Goal: Task Accomplishment & Management: Manage account settings

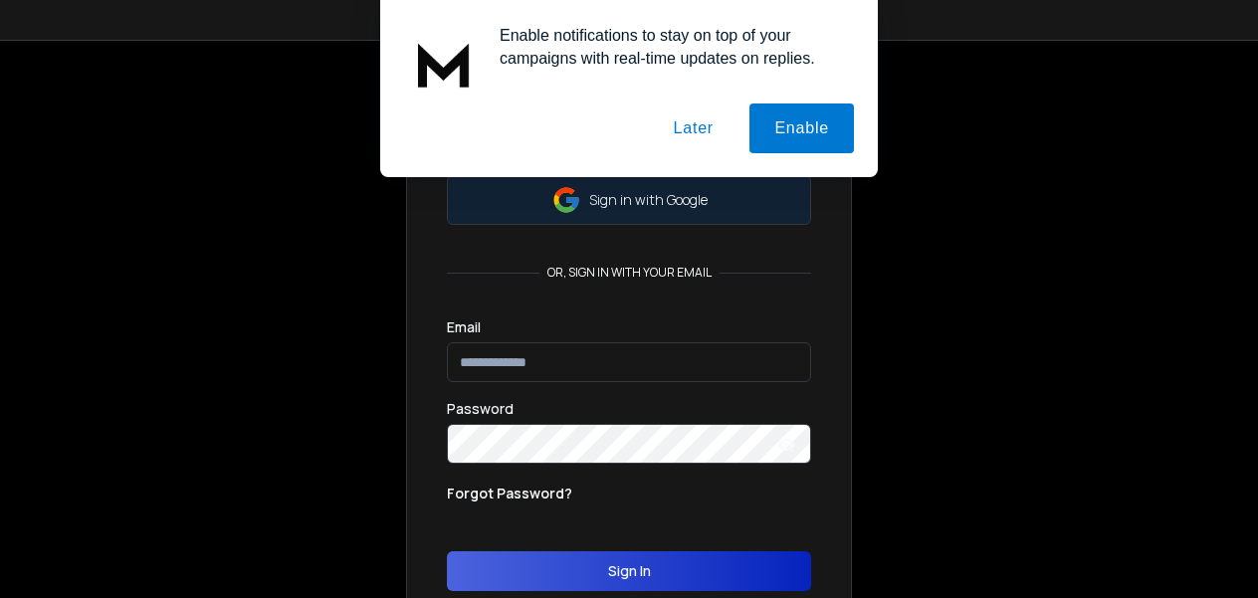
click at [652, 213] on button "Sign in with Google" at bounding box center [629, 200] width 364 height 50
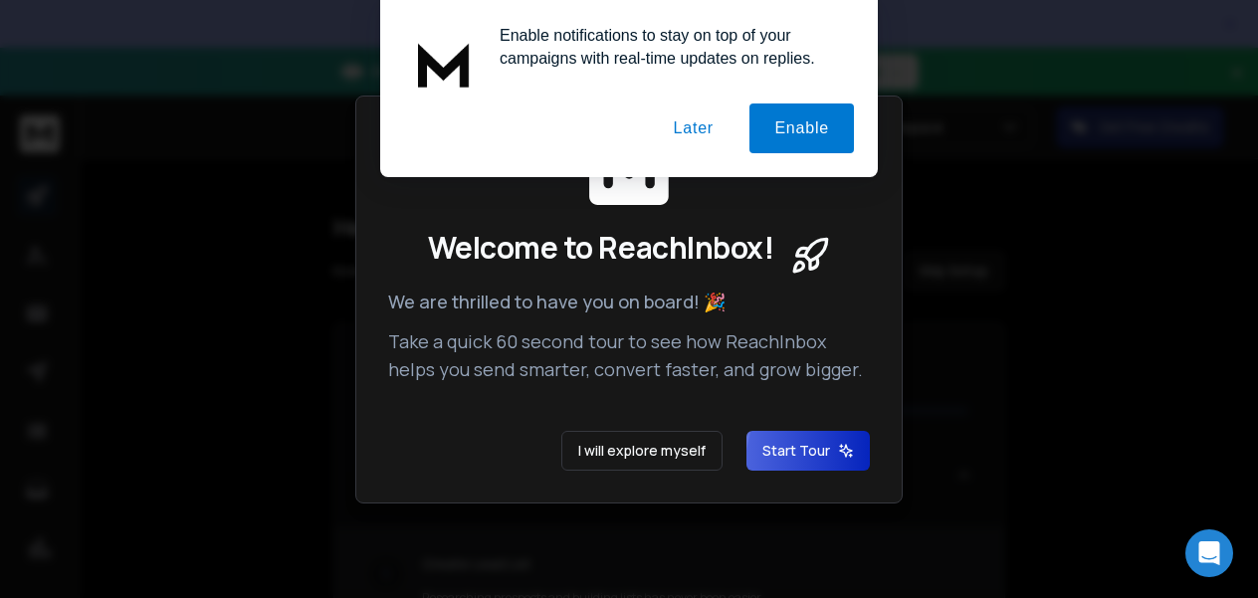
click at [707, 130] on button "Later" at bounding box center [693, 128] width 90 height 50
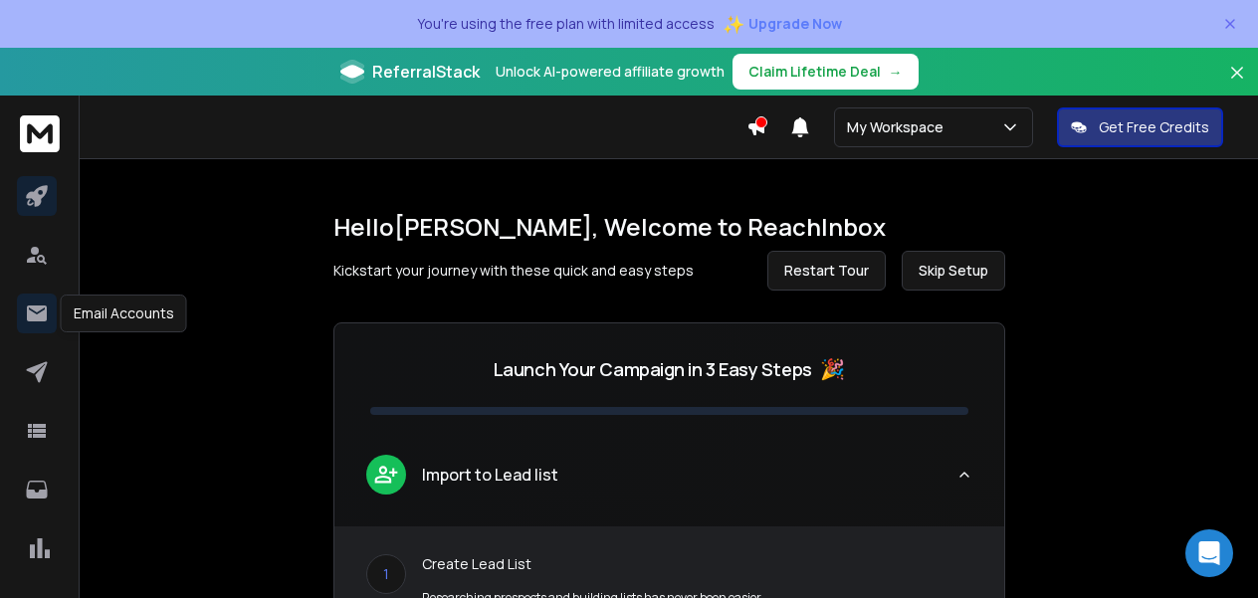
click at [39, 328] on link at bounding box center [37, 314] width 40 height 40
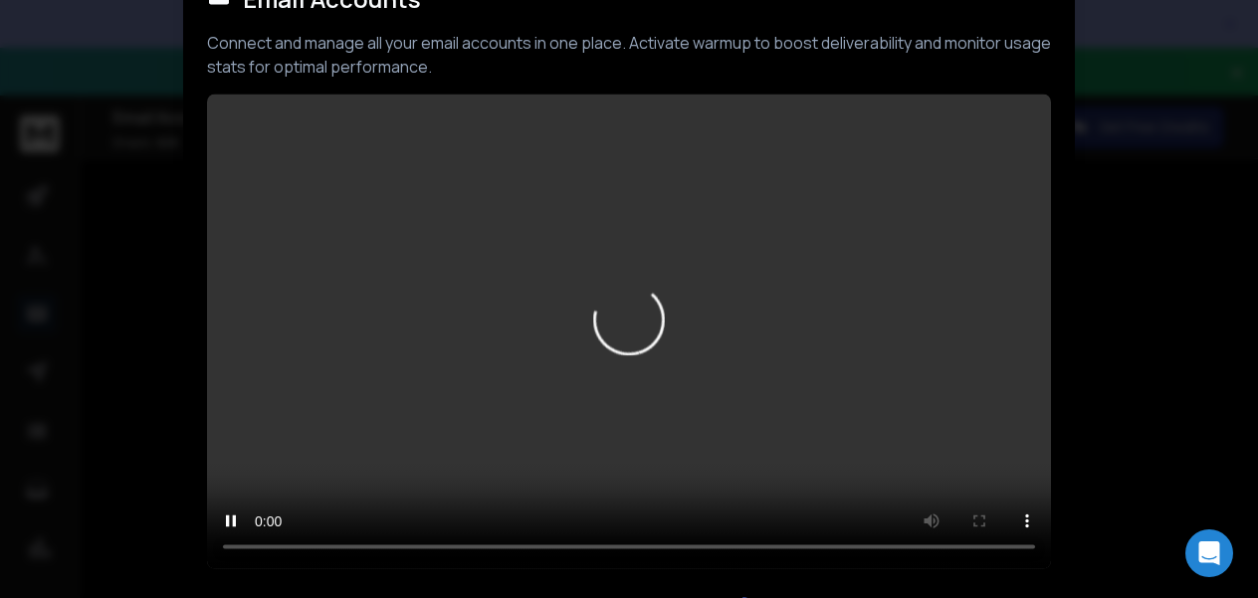
click at [85, 361] on div at bounding box center [629, 299] width 1258 height 598
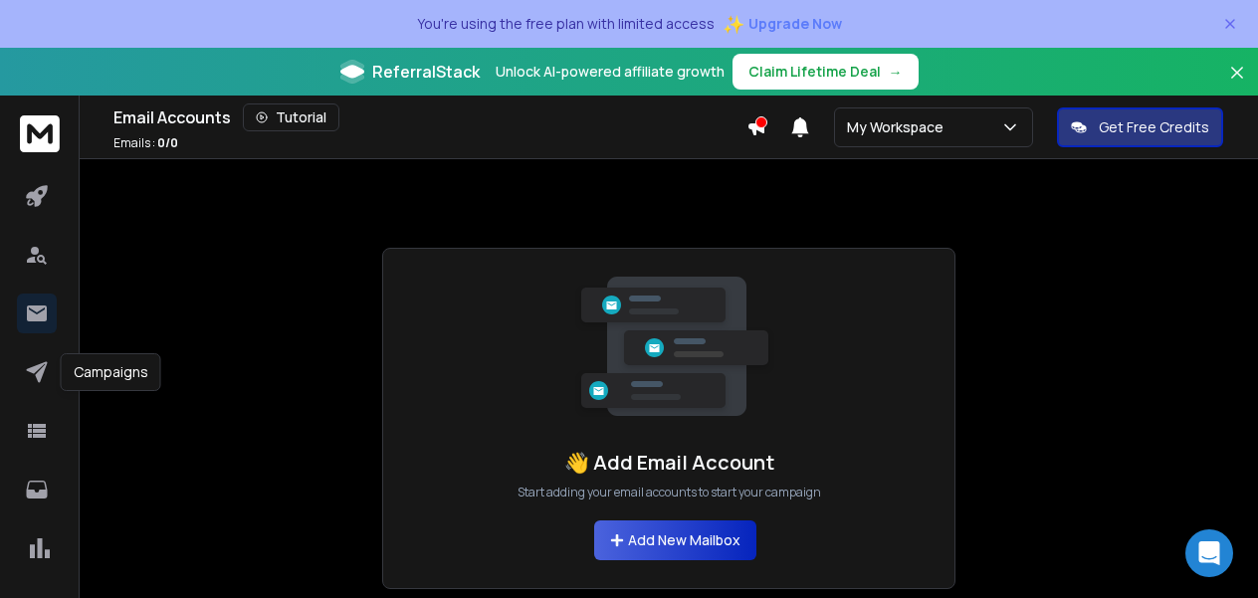
click at [61, 366] on div "Campaigns" at bounding box center [111, 372] width 101 height 38
click at [38, 365] on icon at bounding box center [36, 372] width 21 height 21
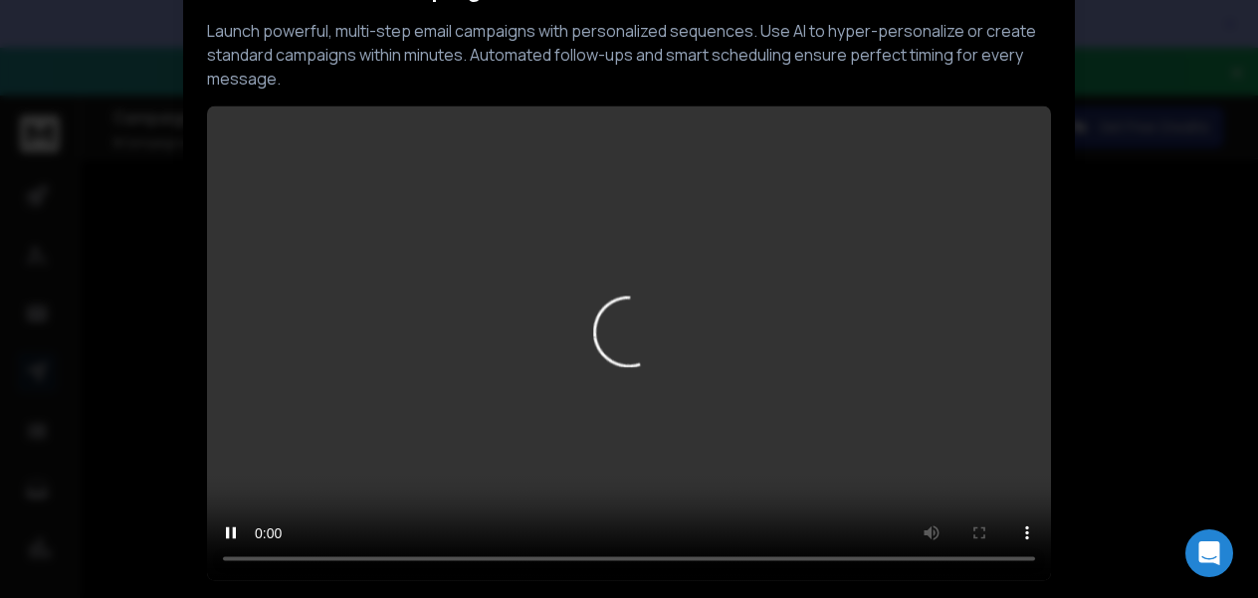
click at [1009, 267] on video at bounding box center [629, 342] width 844 height 475
click at [1183, 243] on div at bounding box center [629, 299] width 1258 height 598
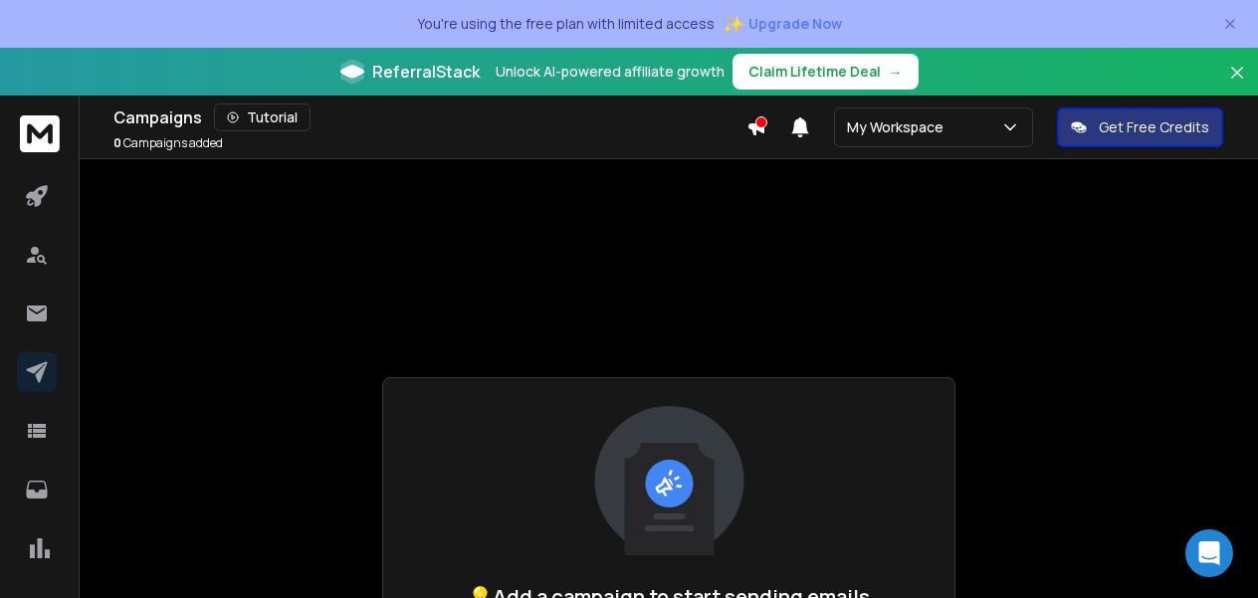
click at [1224, 85] on button "Close banner" at bounding box center [1237, 84] width 26 height 48
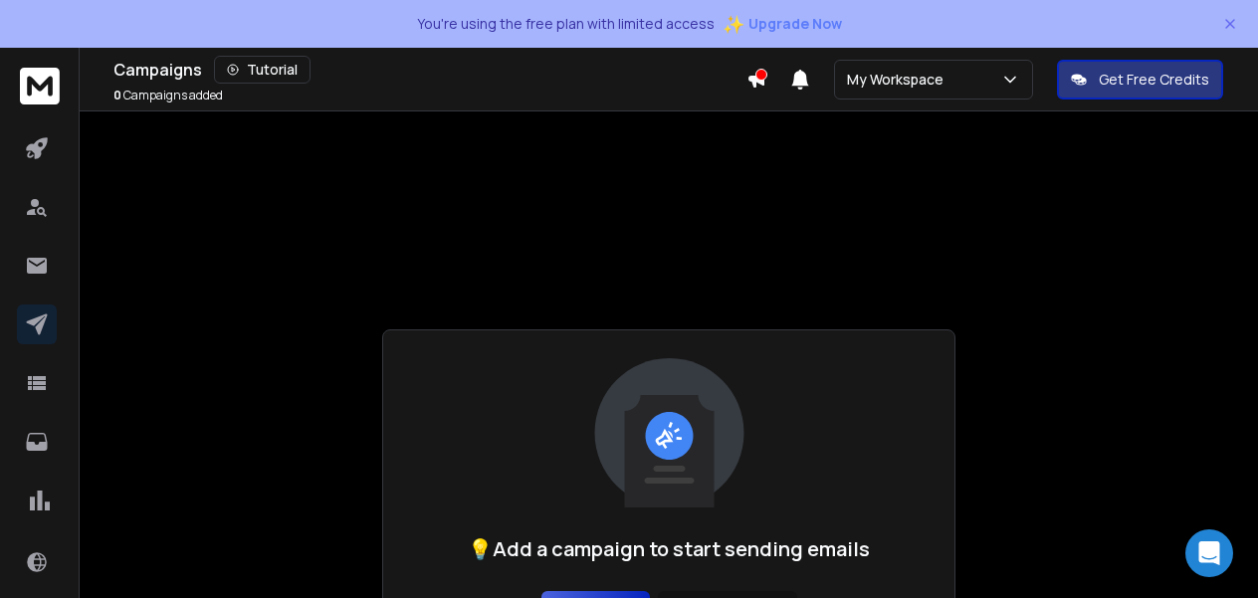
click at [23, 81] on icon at bounding box center [40, 86] width 40 height 37
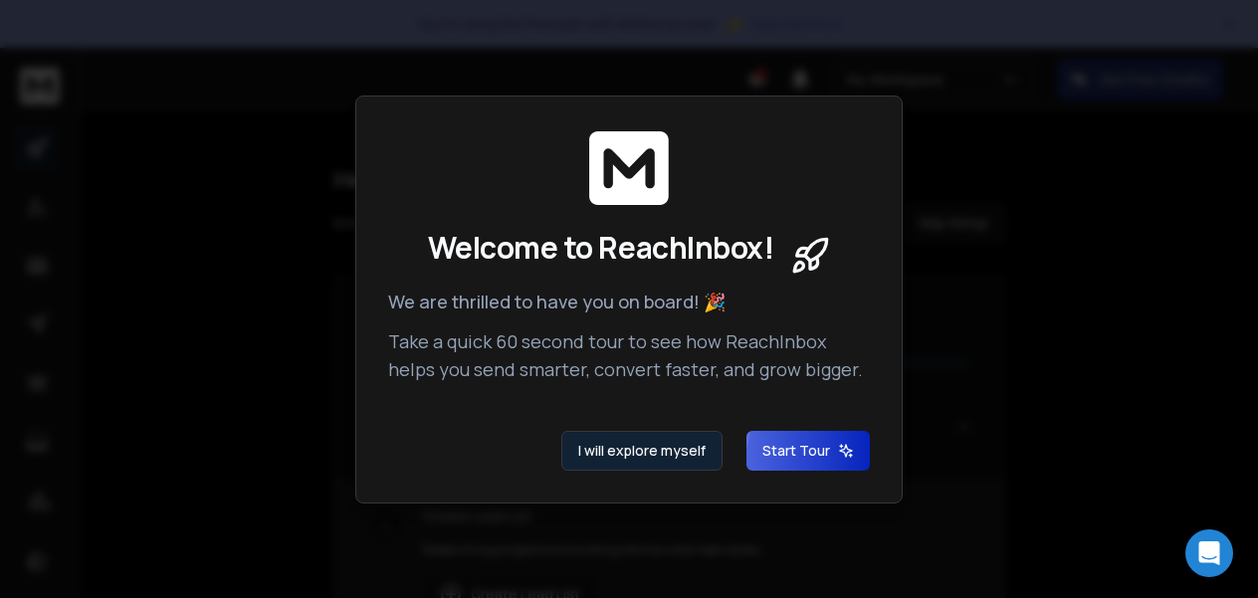
click at [692, 456] on button "I will explore myself" at bounding box center [641, 451] width 161 height 40
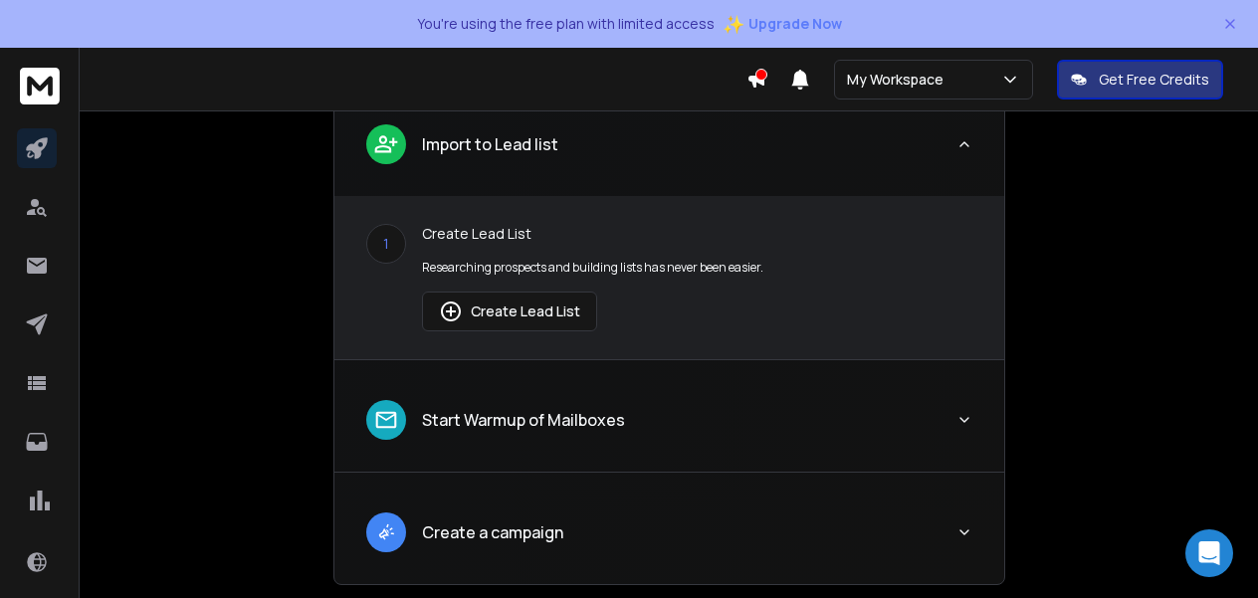
scroll to position [321, 0]
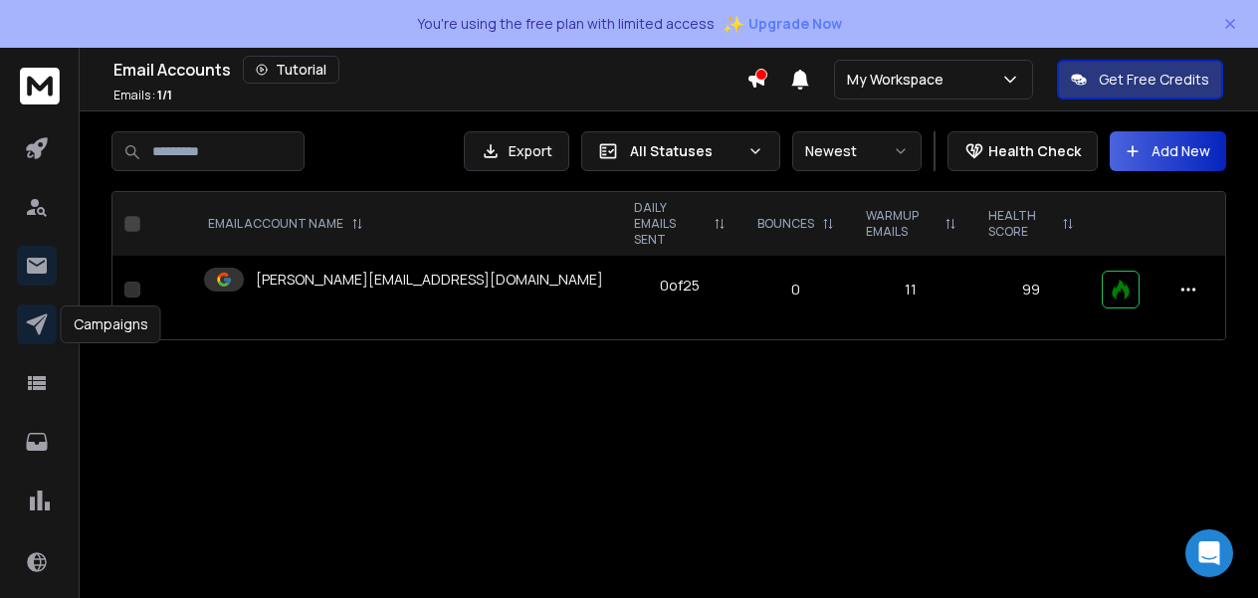
click at [51, 313] on link at bounding box center [37, 325] width 40 height 40
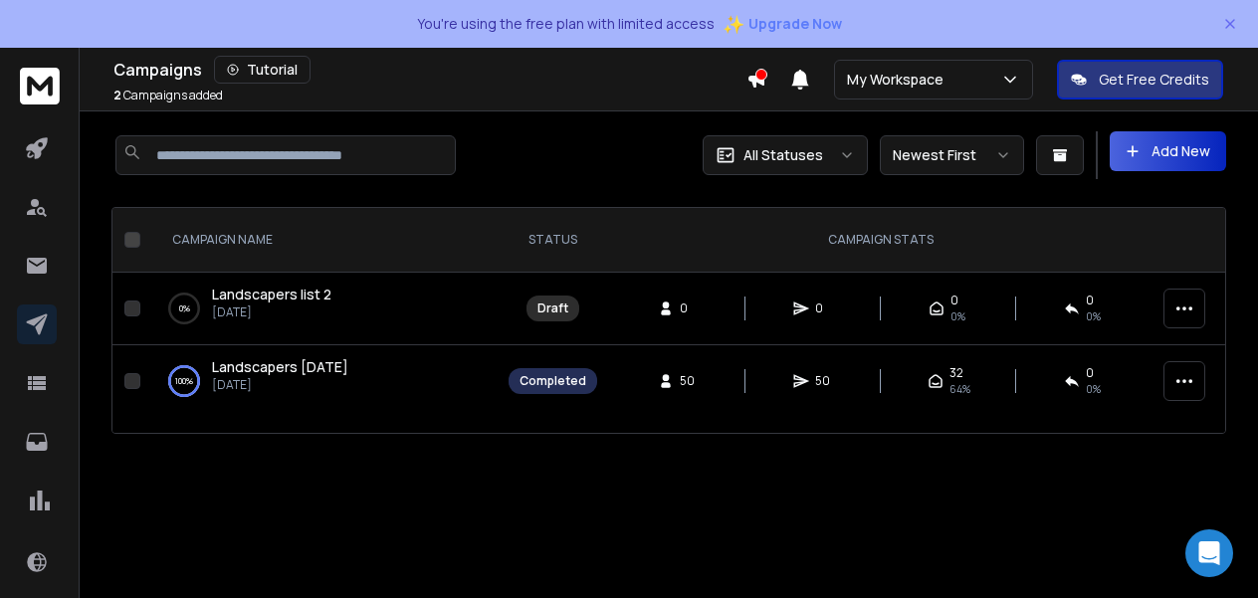
click at [1180, 79] on p "Get Free Credits" at bounding box center [1154, 80] width 110 height 20
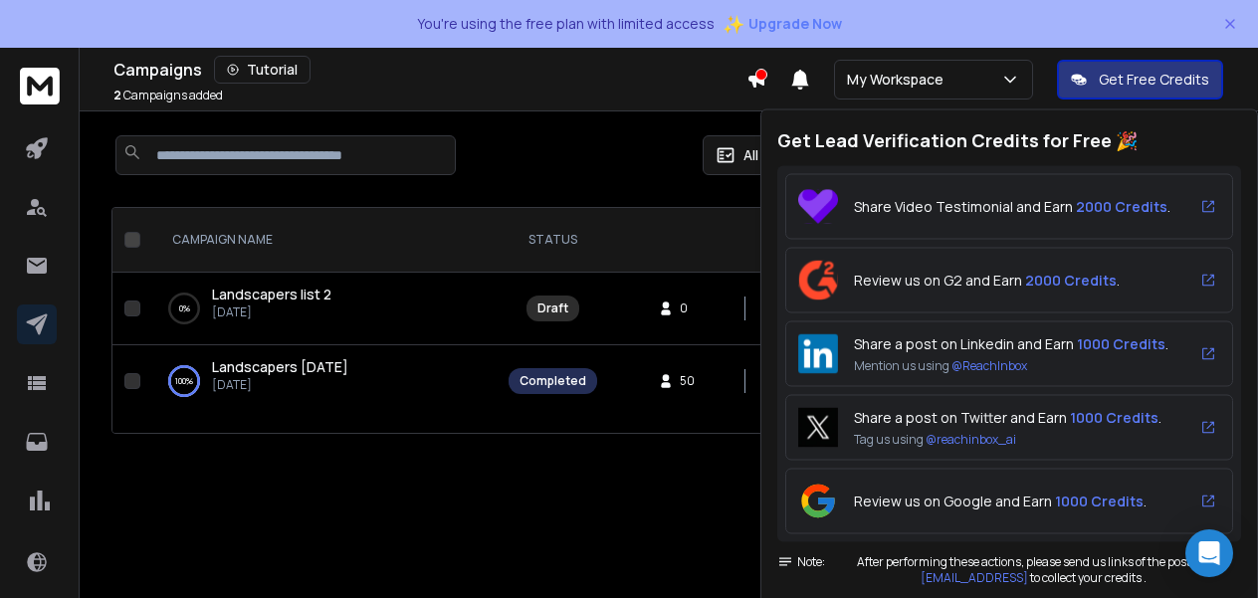
click at [638, 191] on div "Campaigns 2 Campaigns Added All Statuses Newest First Add New CAMPAIGN NAME STA…" at bounding box center [668, 430] width 1115 height 598
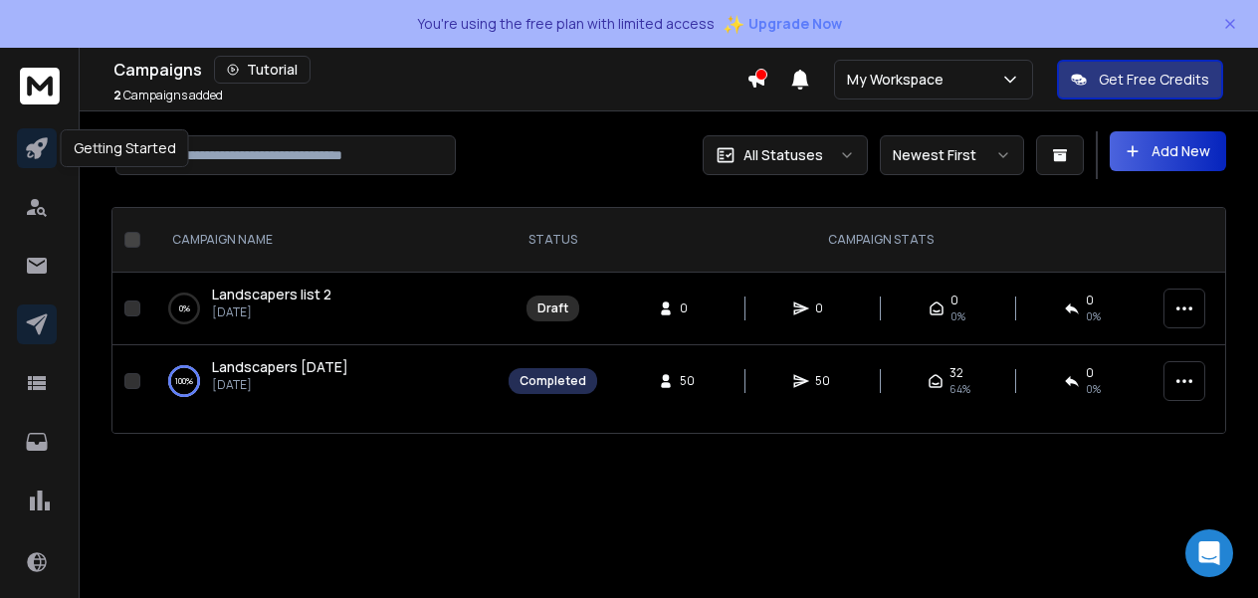
click at [38, 142] on icon at bounding box center [37, 148] width 22 height 22
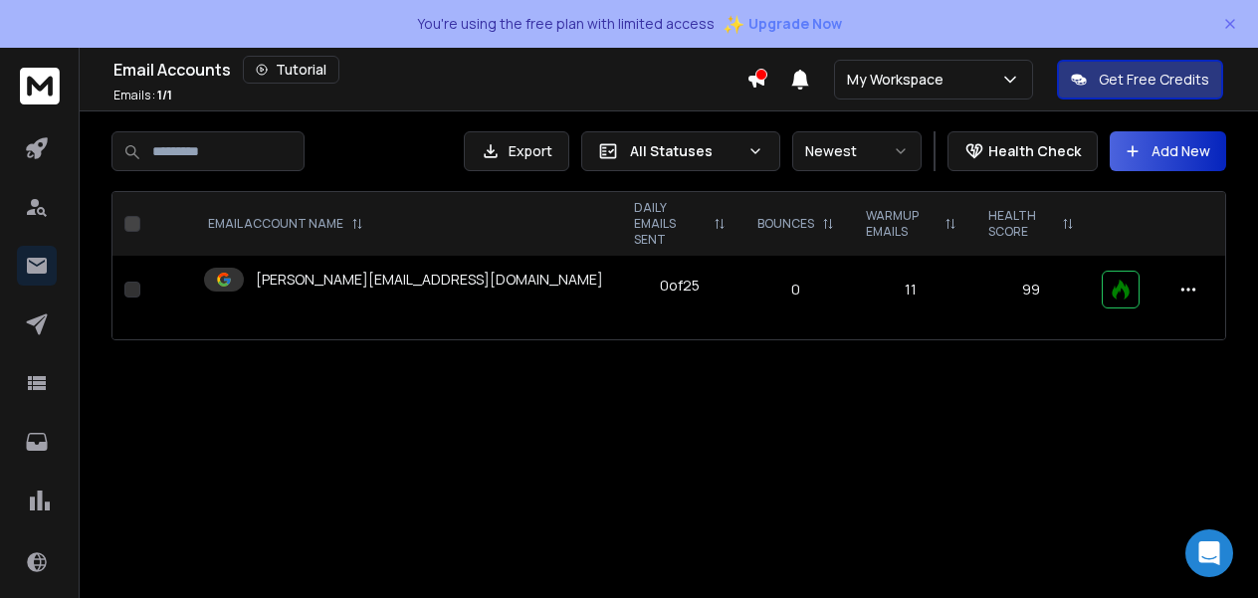
click at [36, 95] on icon at bounding box center [40, 86] width 40 height 37
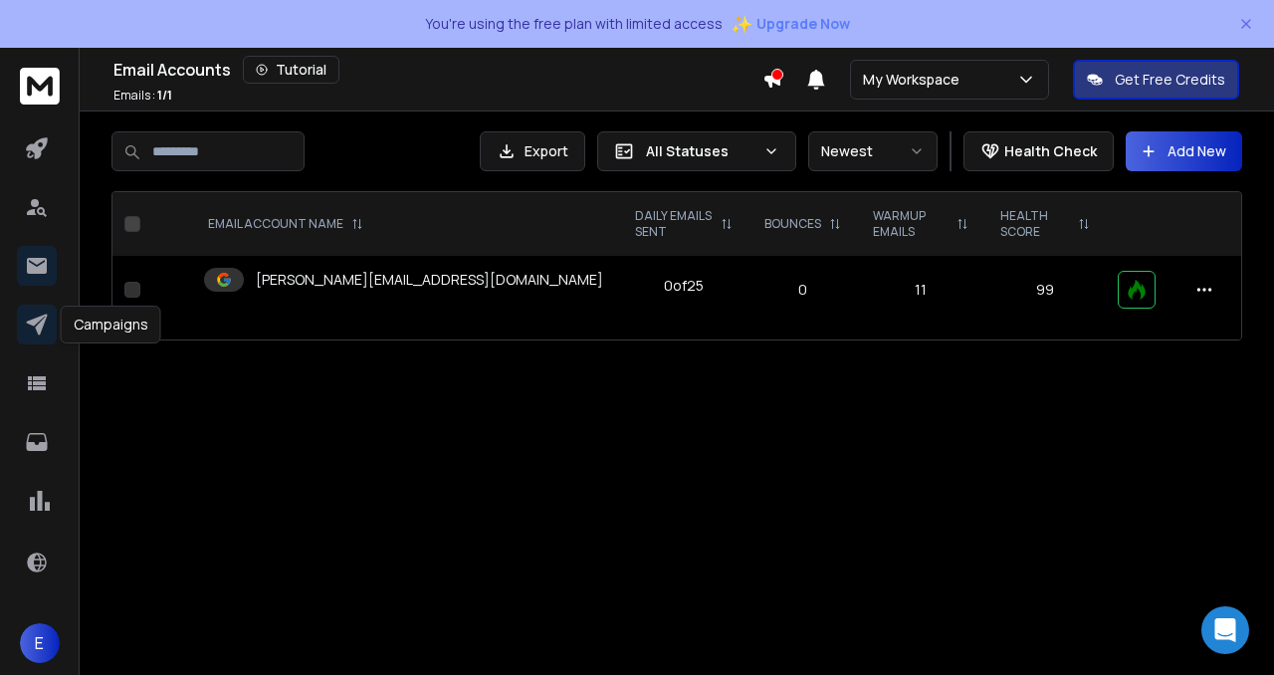
click at [56, 338] on link at bounding box center [37, 325] width 40 height 40
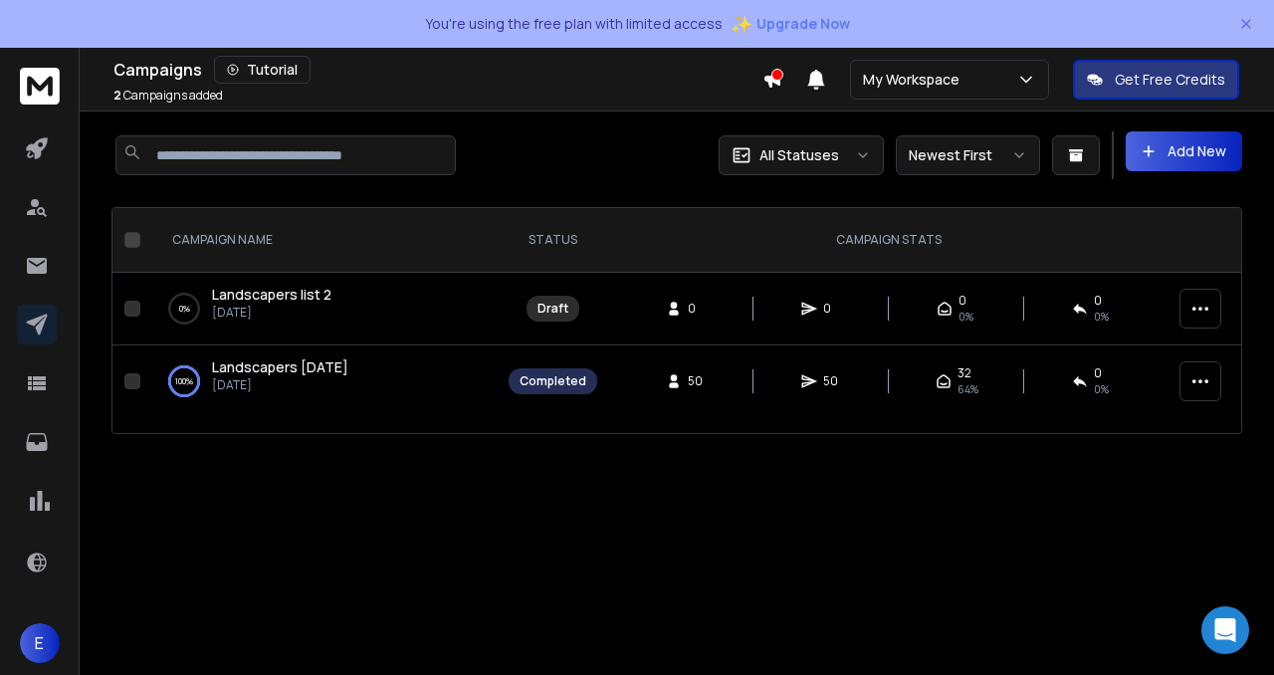
click at [1142, 71] on p "Get Free Credits" at bounding box center [1170, 80] width 110 height 20
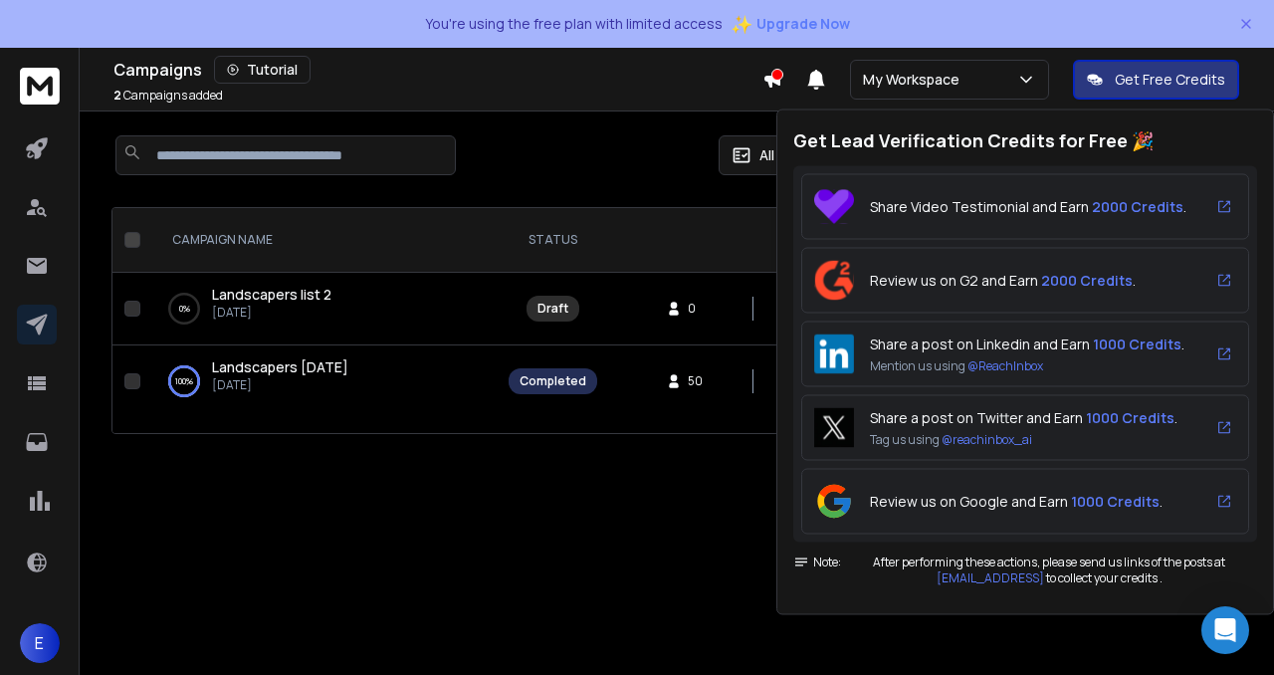
scroll to position [38, 0]
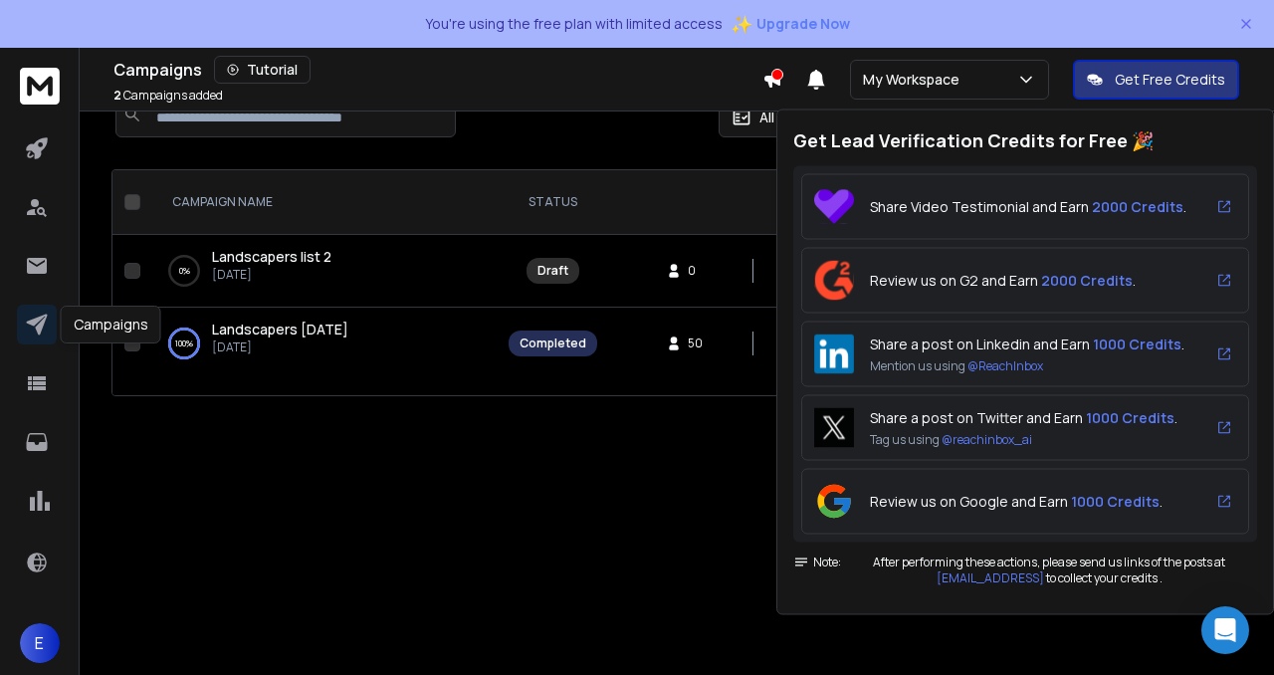
click at [40, 323] on icon at bounding box center [36, 324] width 21 height 21
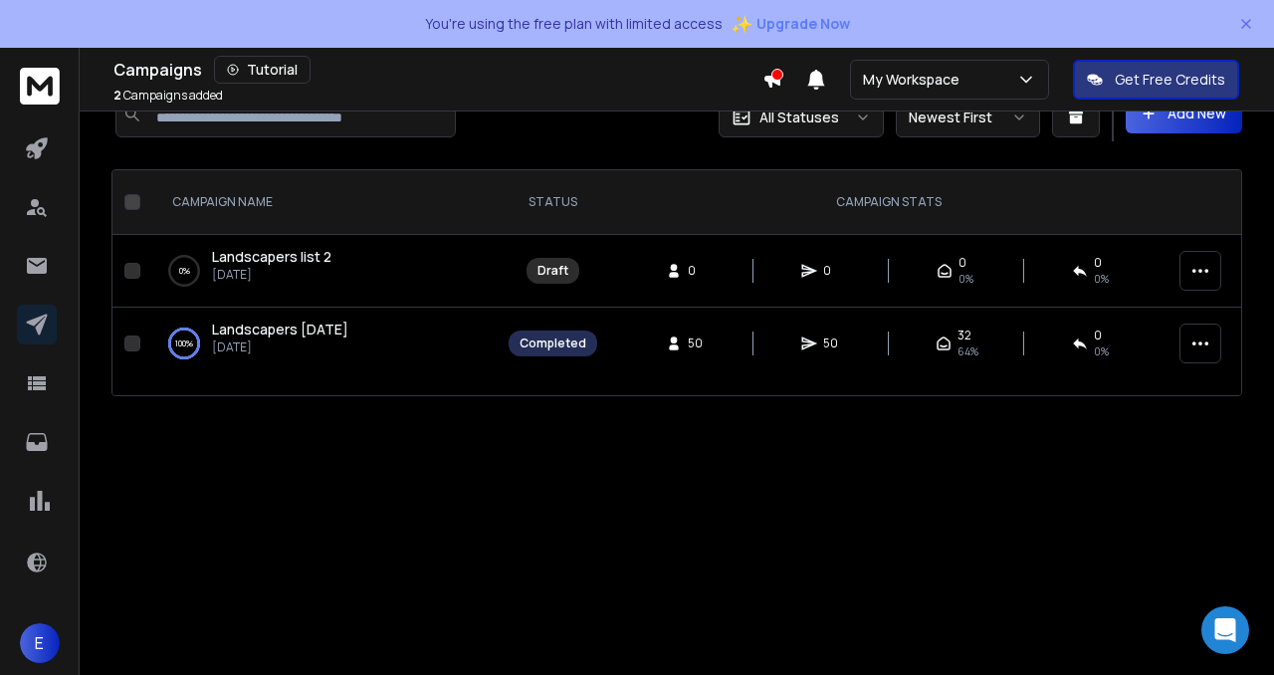
click at [280, 260] on span "Landscapers list 2" at bounding box center [271, 256] width 119 height 19
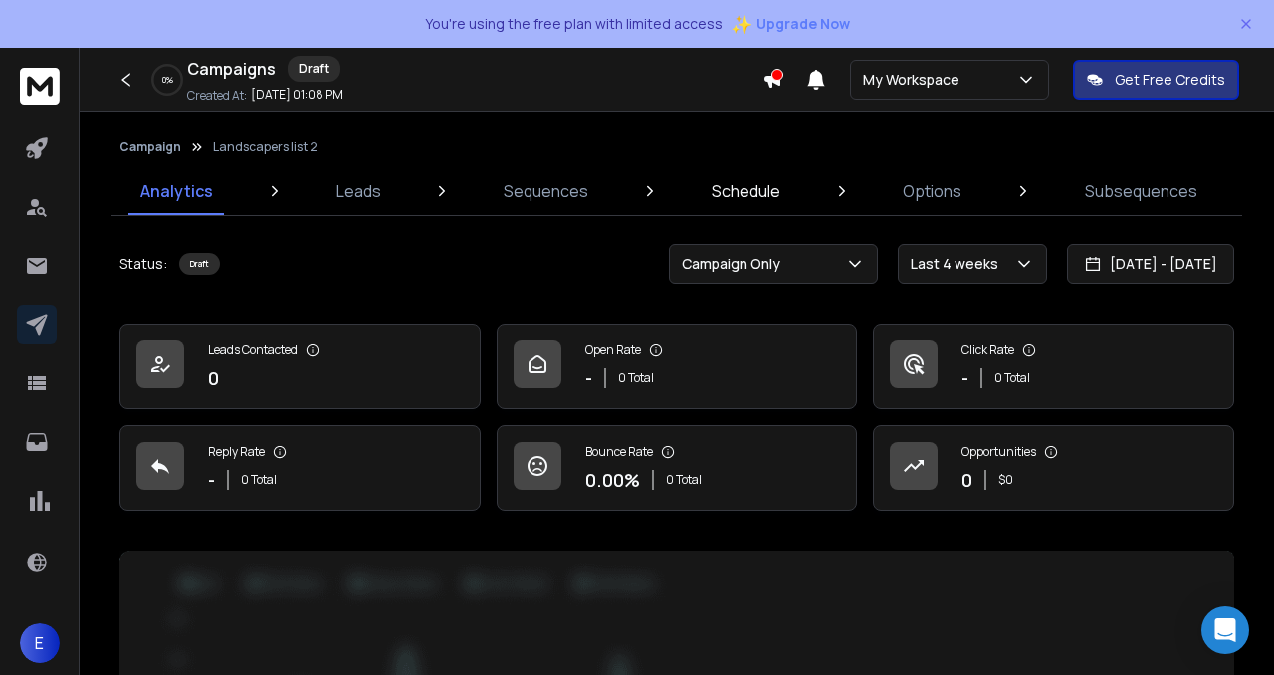
click at [729, 197] on p "Schedule" at bounding box center [746, 191] width 69 height 24
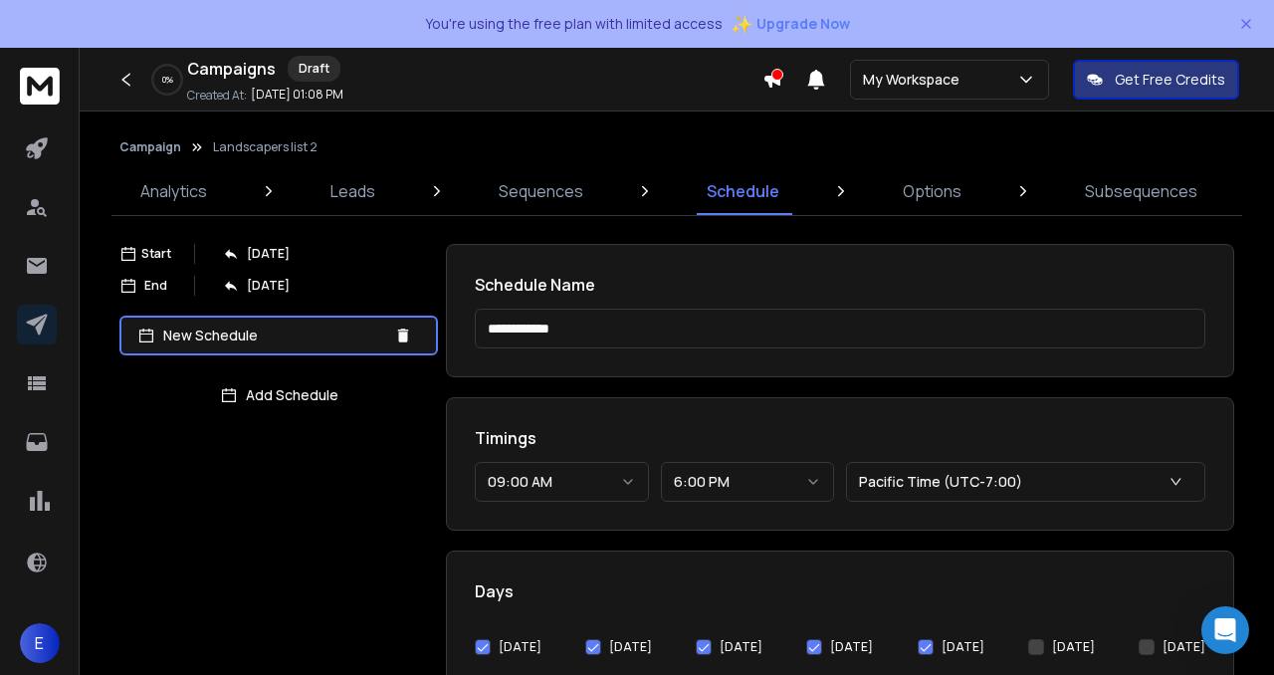
scroll to position [120, 0]
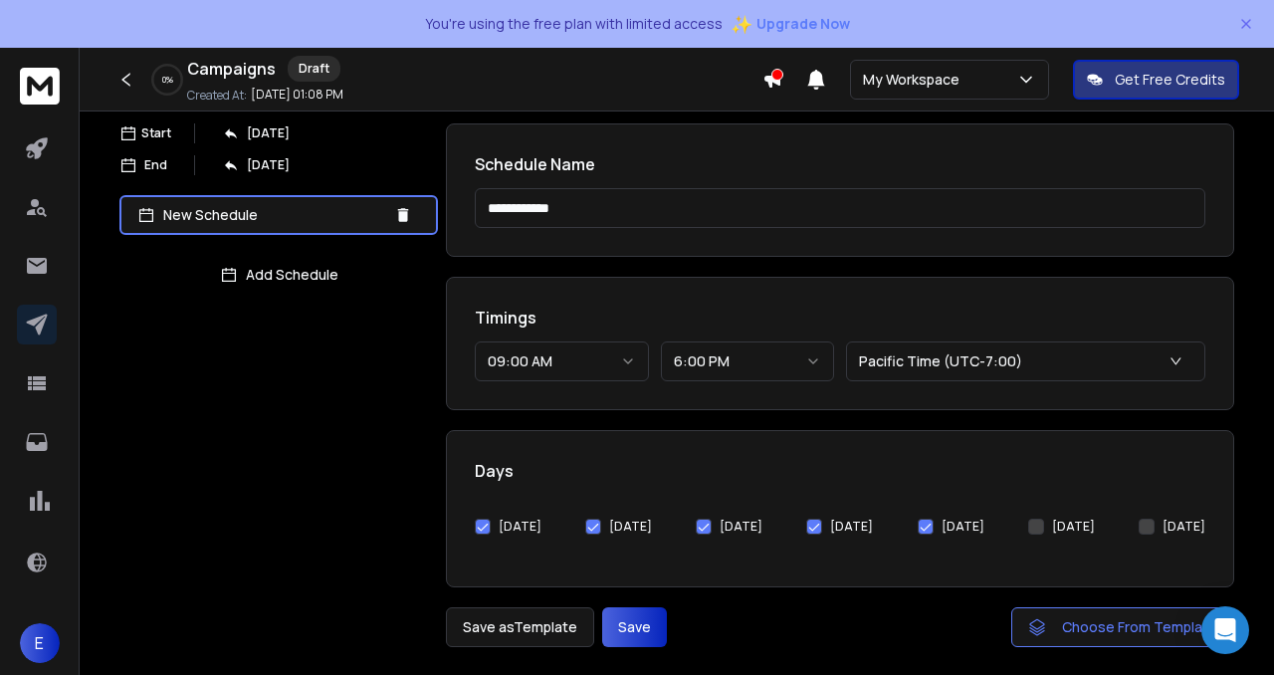
click at [652, 597] on button "Save" at bounding box center [634, 627] width 65 height 40
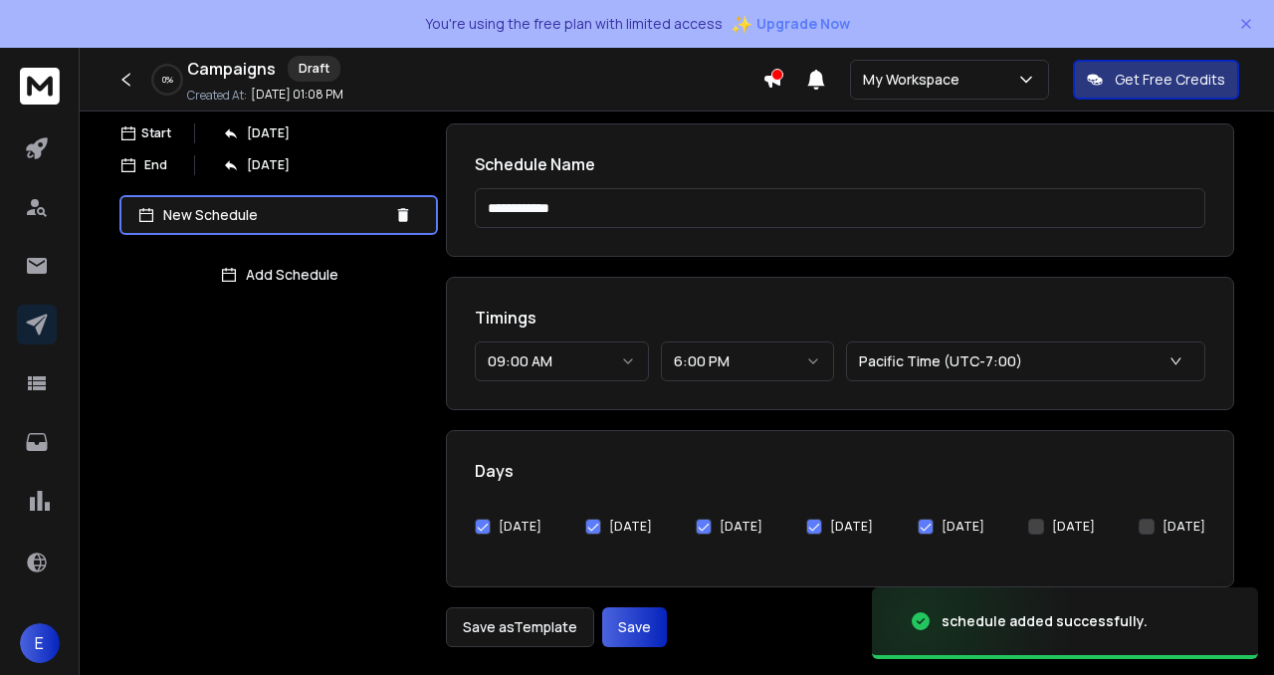
scroll to position [0, 0]
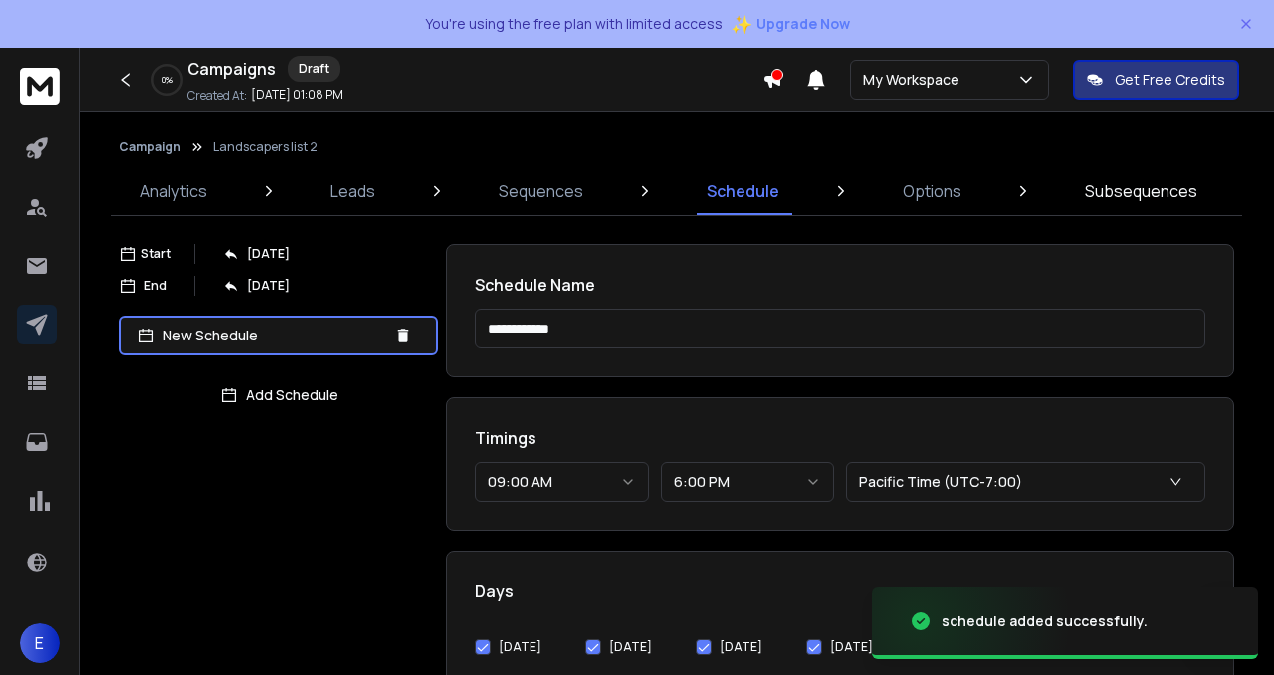
click at [1110, 206] on link "Subsequences" at bounding box center [1141, 191] width 136 height 48
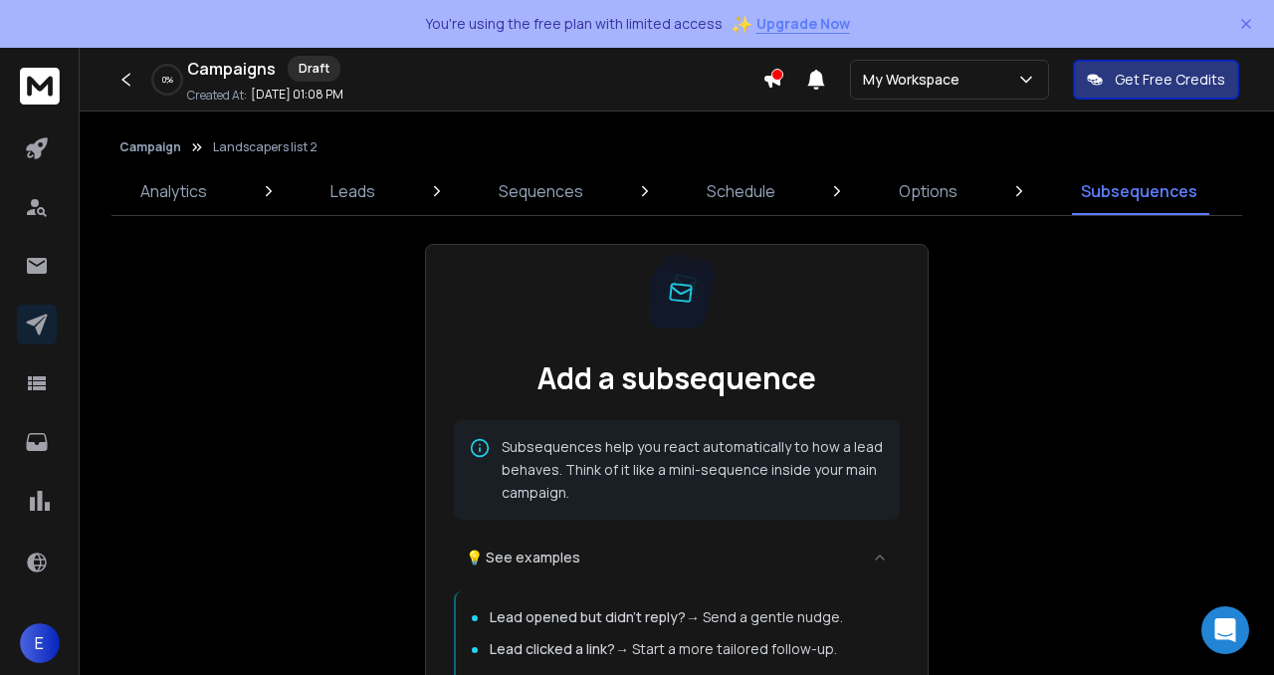
click at [808, 24] on span "Upgrade Now" at bounding box center [803, 24] width 94 height 20
